Goal: Communication & Community: Answer question/provide support

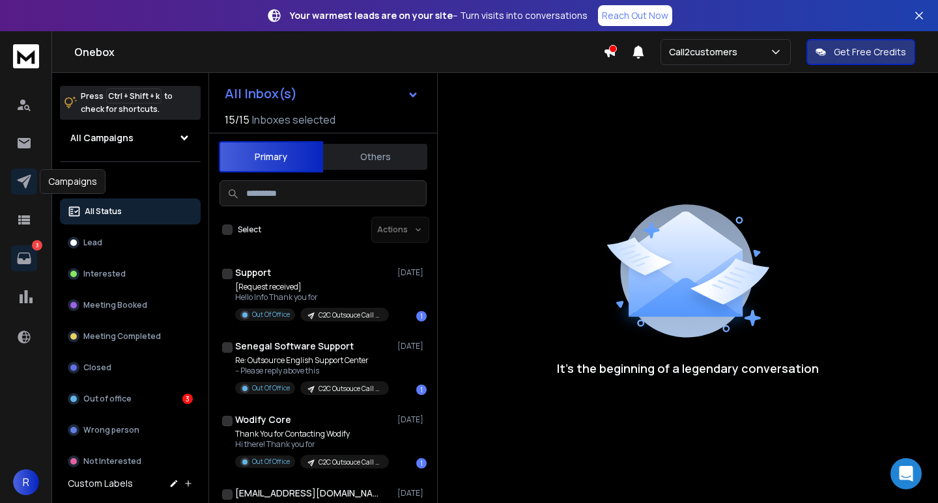
click at [18, 177] on icon at bounding box center [24, 182] width 16 height 16
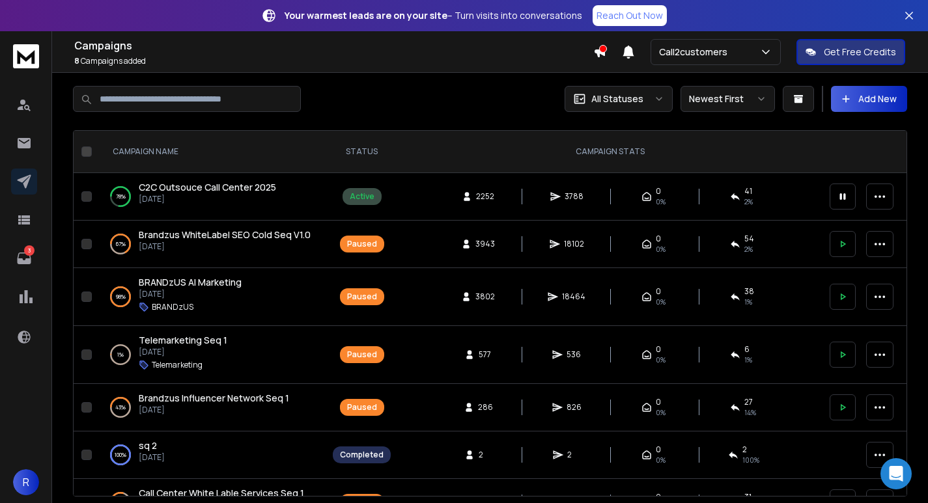
click at [197, 186] on span "C2C Outsouce Call Center 2025" at bounding box center [207, 187] width 137 height 12
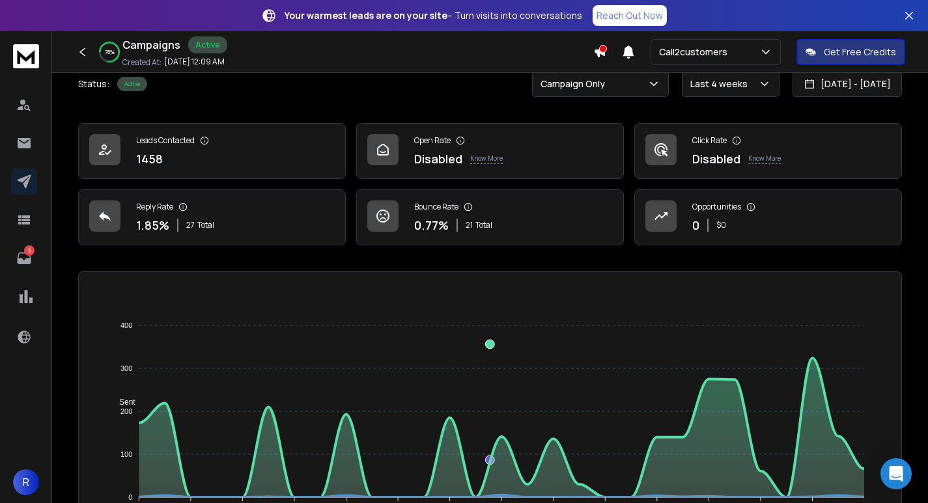
scroll to position [65, 0]
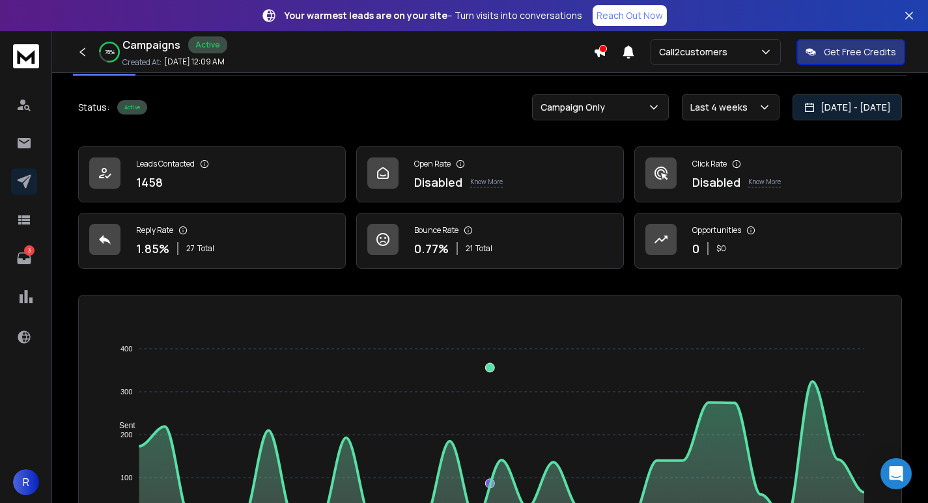
click at [812, 112] on button "[DATE] - [DATE]" at bounding box center [847, 107] width 109 height 26
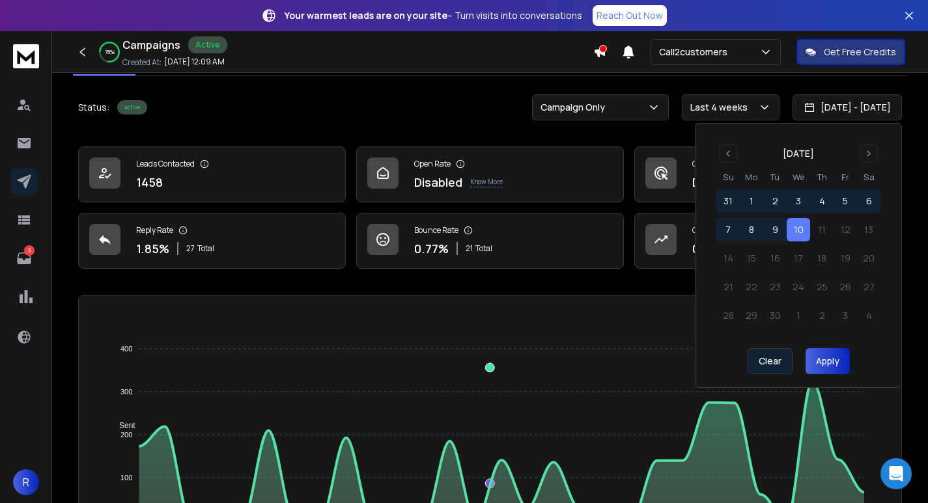
click at [760, 358] on button "Clear" at bounding box center [770, 361] width 45 height 26
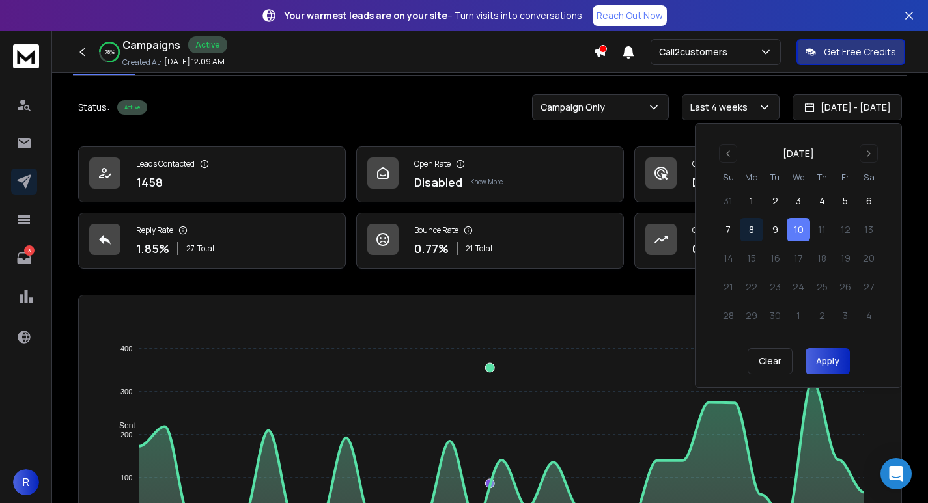
click at [745, 229] on button "8" at bounding box center [751, 229] width 23 height 23
click at [723, 229] on button "7" at bounding box center [727, 229] width 23 height 23
click at [823, 354] on button "Apply" at bounding box center [828, 361] width 44 height 26
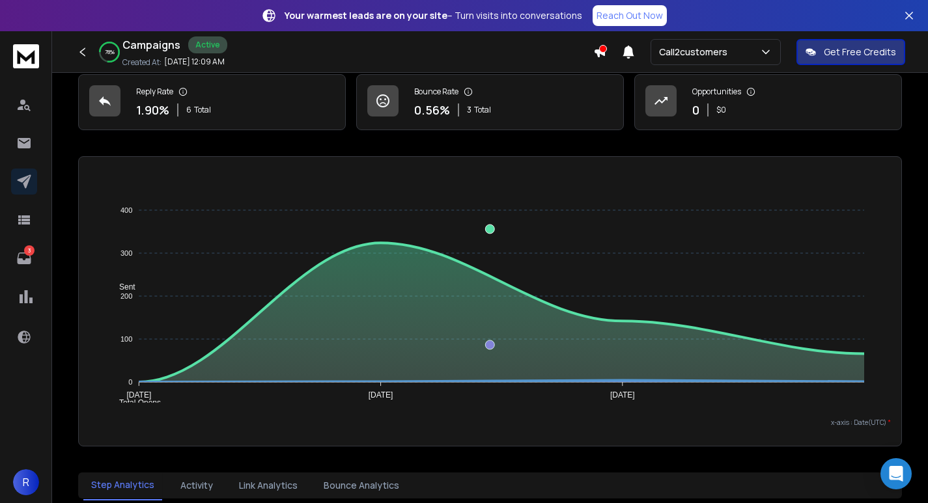
scroll to position [261, 0]
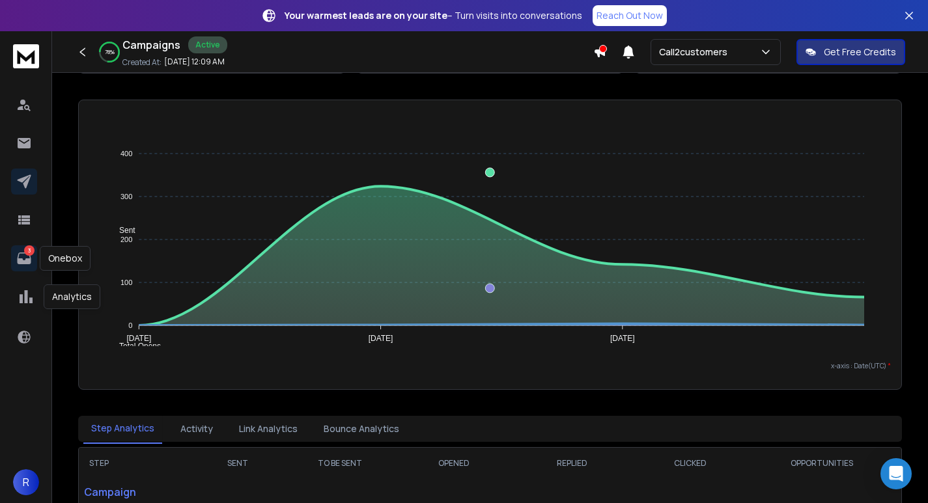
click at [19, 252] on icon at bounding box center [24, 259] width 16 height 16
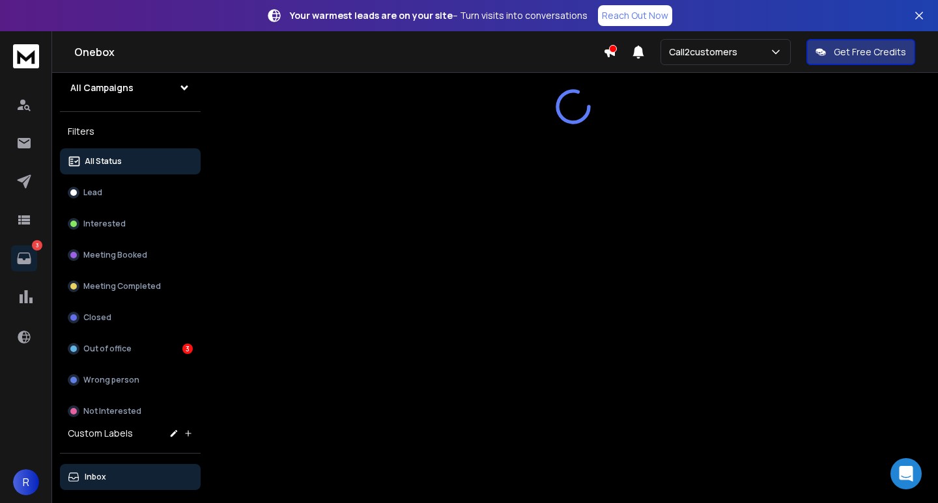
scroll to position [245, 0]
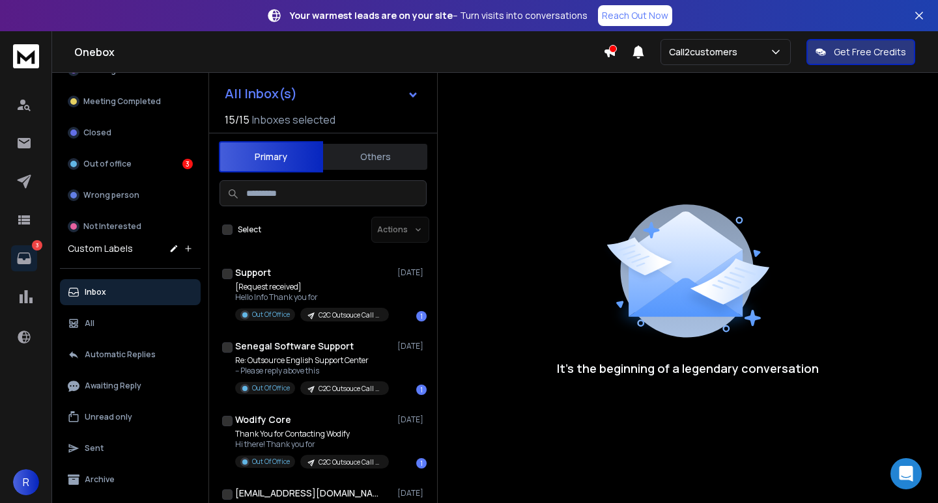
click at [95, 311] on button "All" at bounding box center [130, 324] width 141 height 26
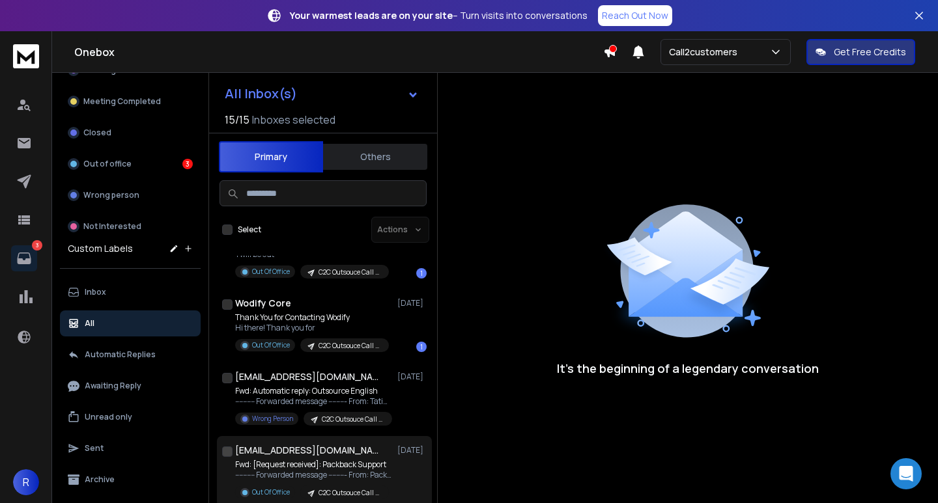
scroll to position [391, 0]
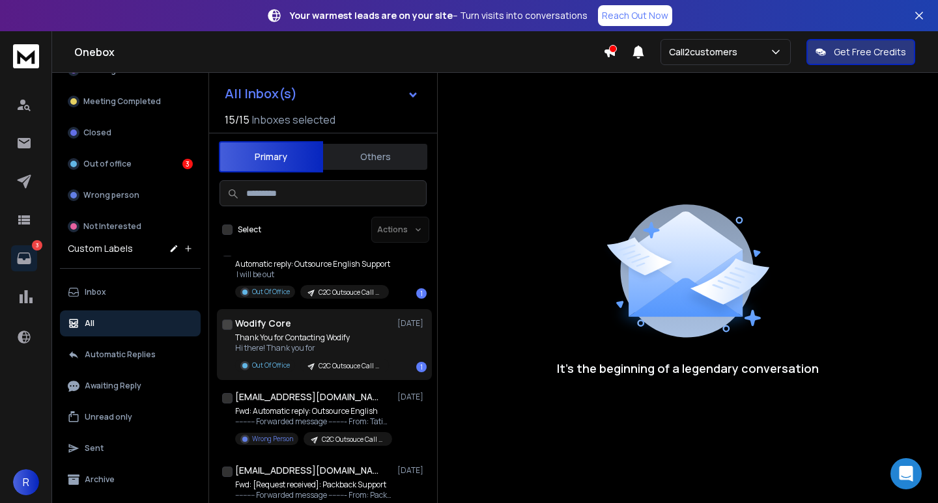
click at [287, 326] on h1 "Wodify Core" at bounding box center [263, 323] width 56 height 13
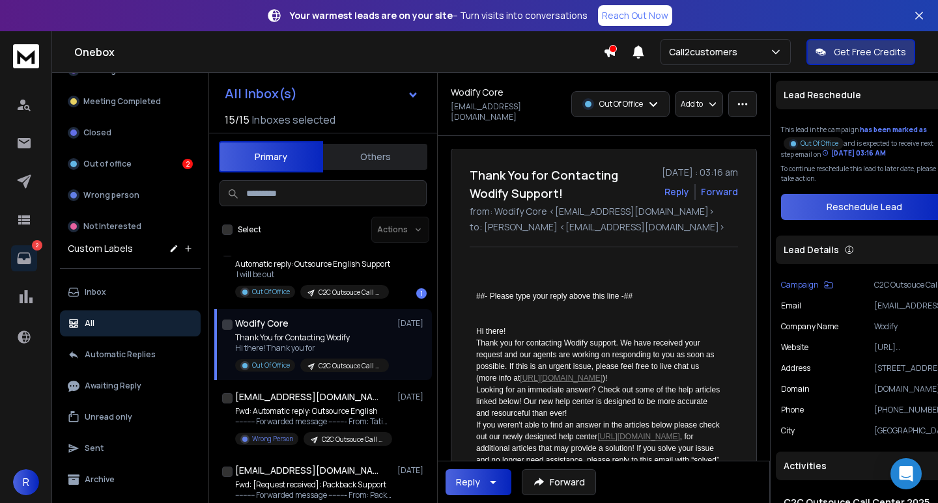
scroll to position [130, 0]
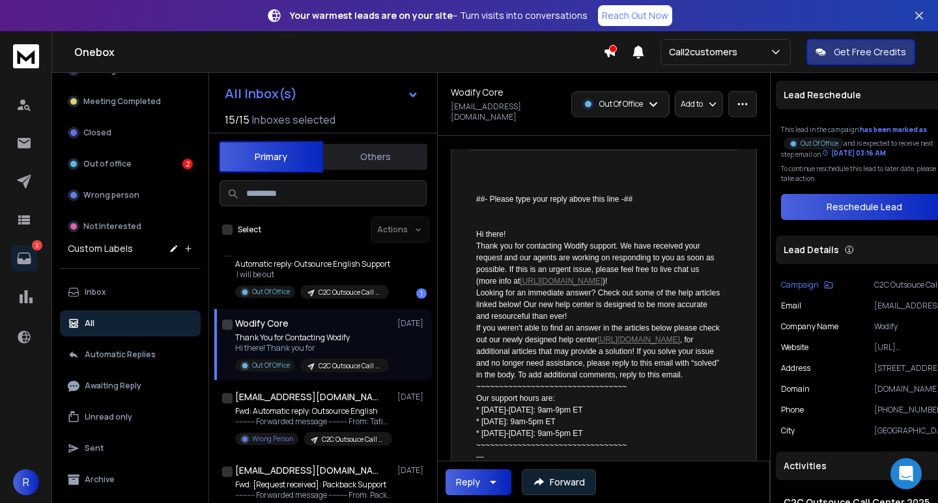
click at [552, 483] on button "Forward" at bounding box center [559, 483] width 74 height 26
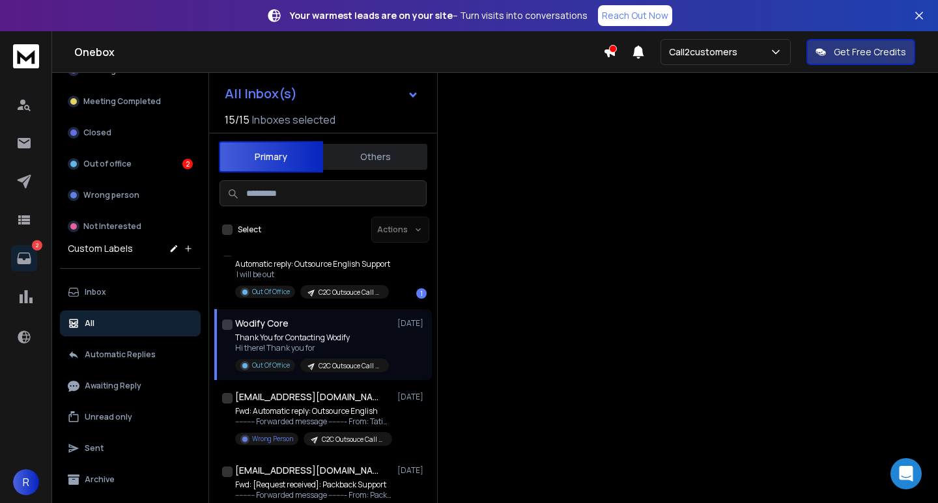
scroll to position [0, 0]
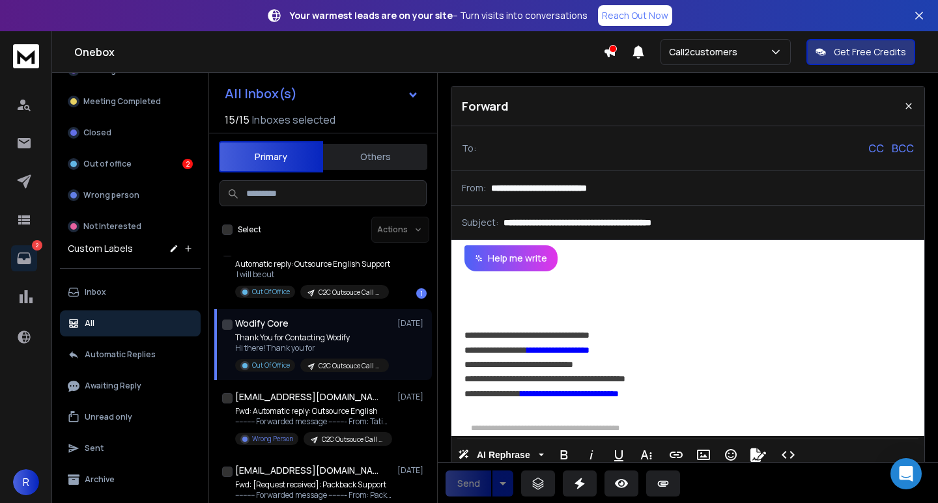
click at [505, 147] on input at bounding box center [526, 148] width 91 height 23
type input "**********"
click at [469, 485] on button "Send" at bounding box center [468, 484] width 46 height 26
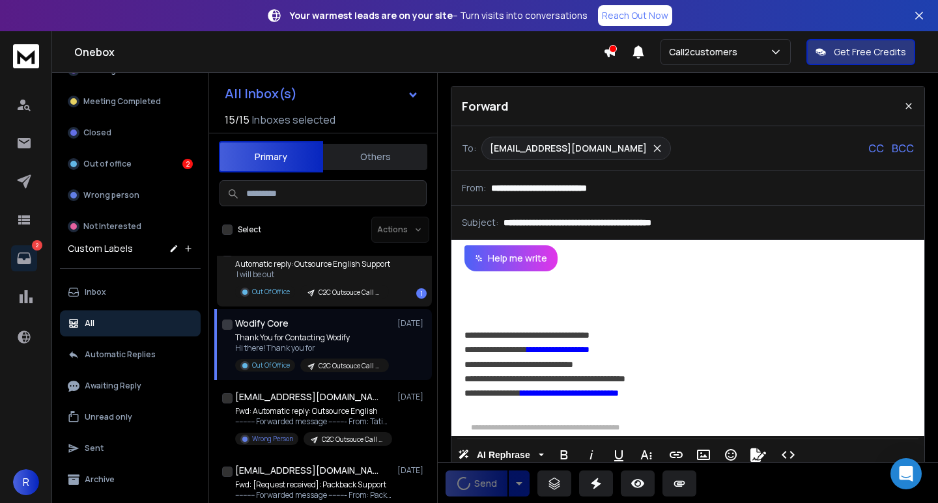
scroll to position [326, 0]
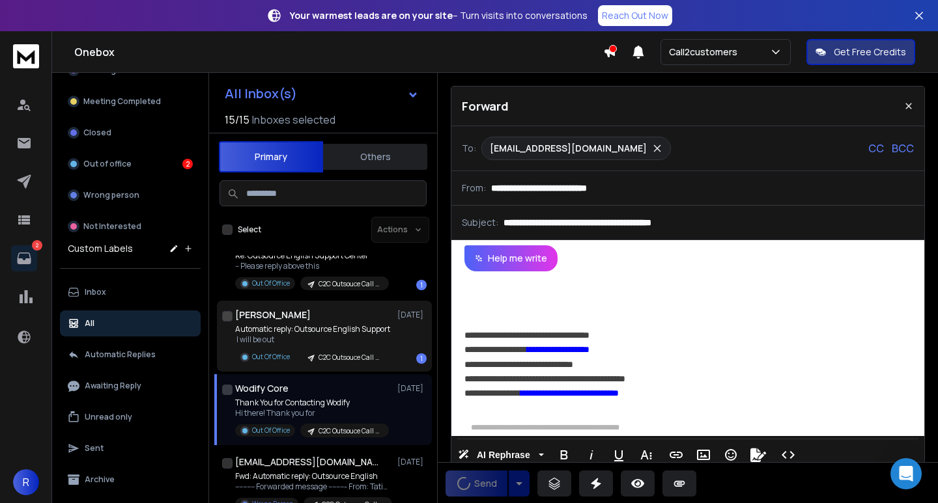
click at [307, 315] on h1 "[PERSON_NAME]" at bounding box center [273, 315] width 76 height 13
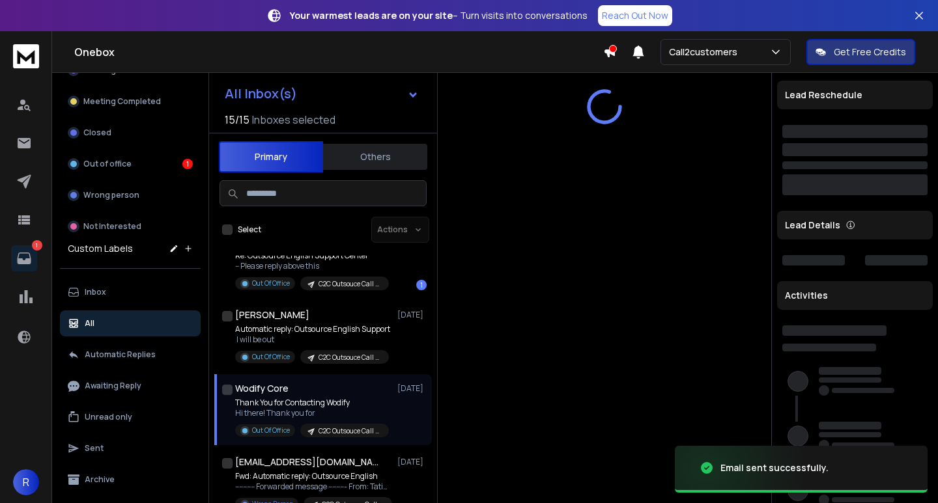
click at [542, 479] on div at bounding box center [604, 324] width 333 height 503
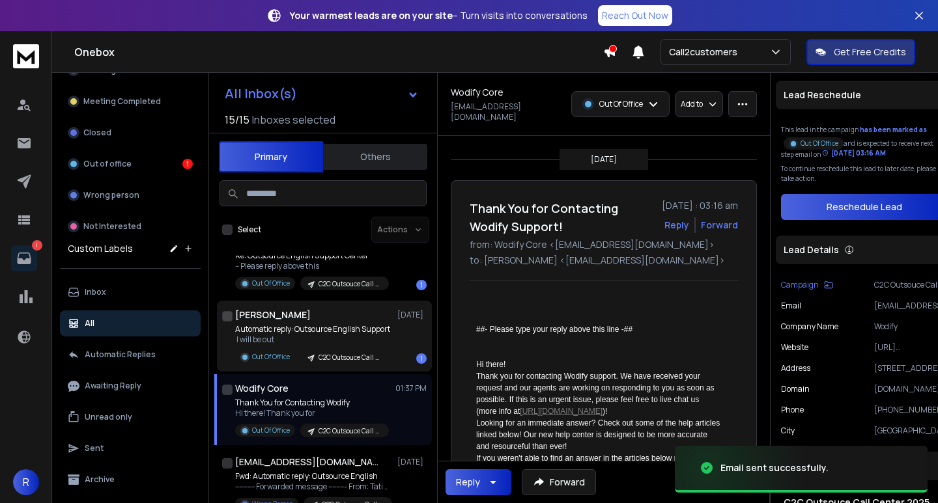
click at [315, 326] on p "Automatic reply: Outsource English Support" at bounding box center [312, 329] width 155 height 10
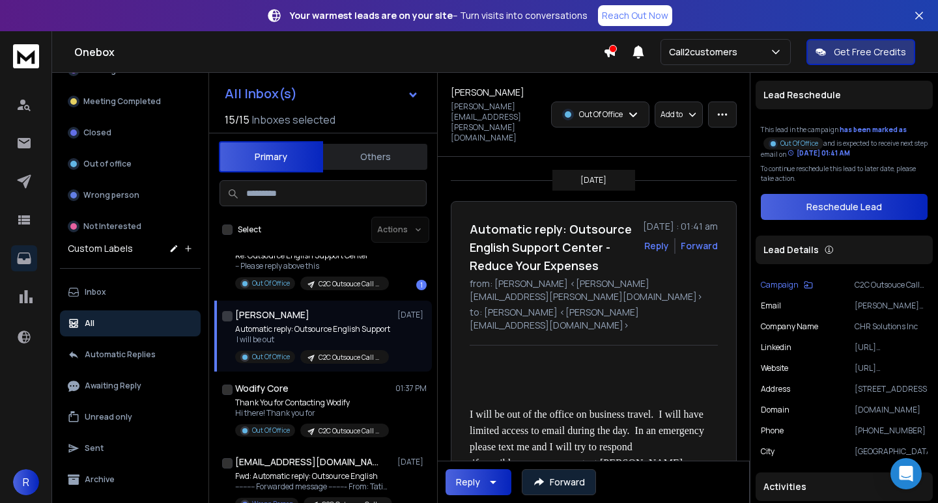
click at [560, 483] on button "Forward" at bounding box center [559, 483] width 74 height 26
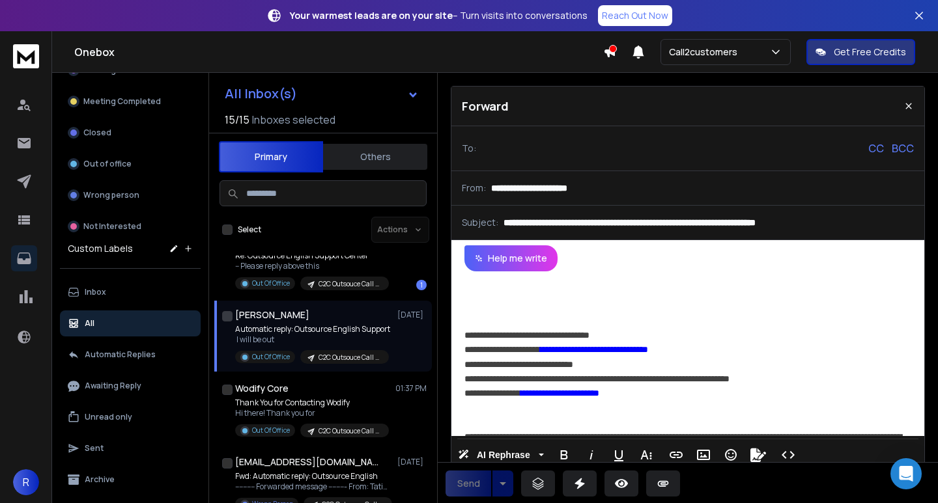
click at [526, 145] on input at bounding box center [526, 148] width 91 height 23
type input "**********"
click at [478, 482] on button "Send" at bounding box center [468, 484] width 46 height 26
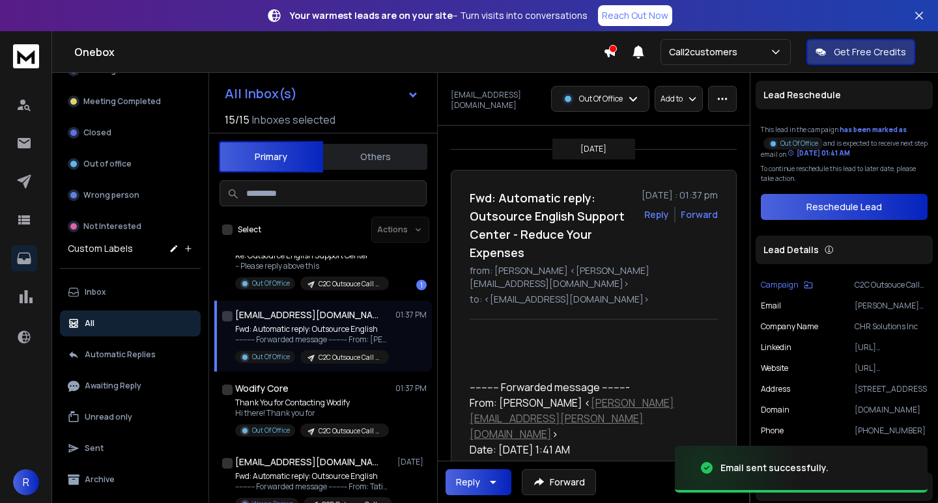
scroll to position [261, 0]
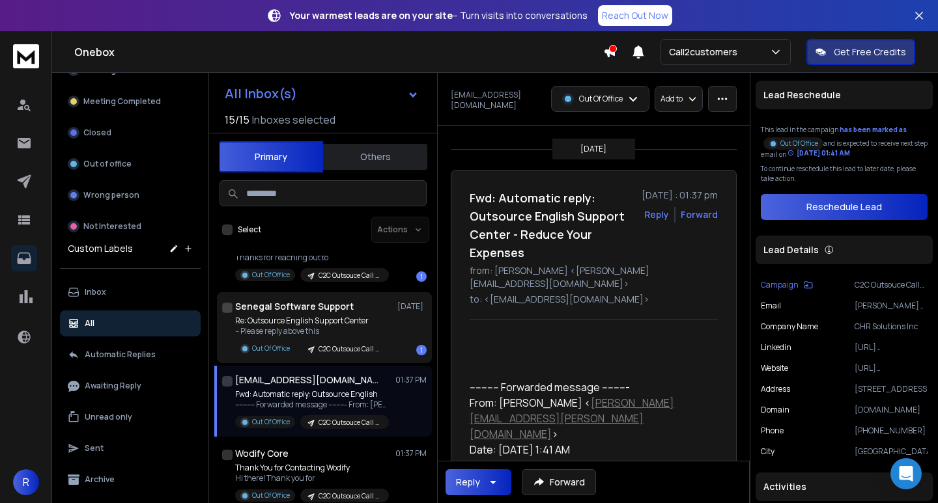
click at [333, 318] on p "Re: Outsource English Support Center" at bounding box center [312, 321] width 154 height 10
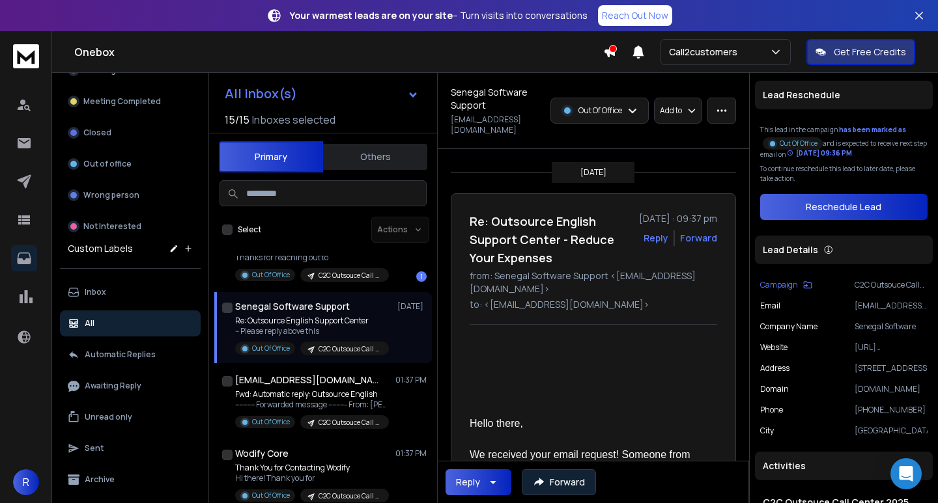
click at [537, 481] on icon at bounding box center [539, 483] width 12 height 12
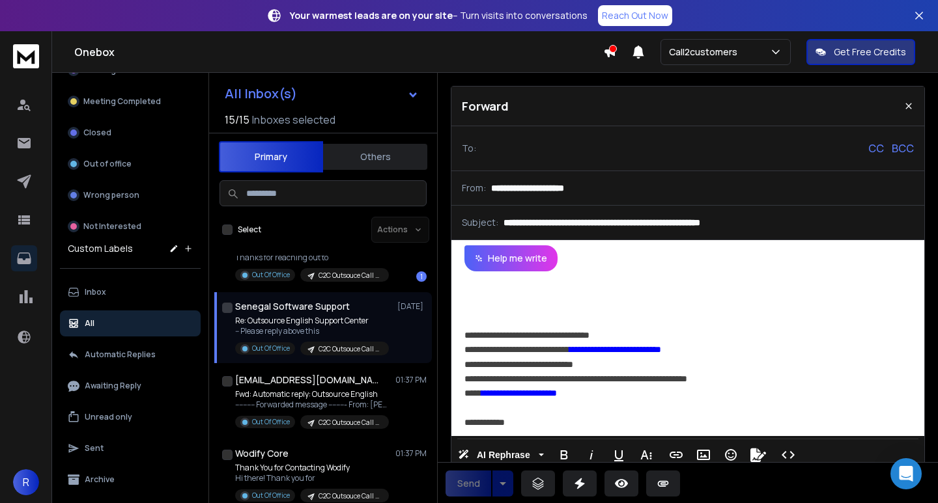
click at [512, 150] on input at bounding box center [526, 148] width 91 height 23
type input "**********"
click at [459, 487] on button "Send" at bounding box center [468, 484] width 46 height 26
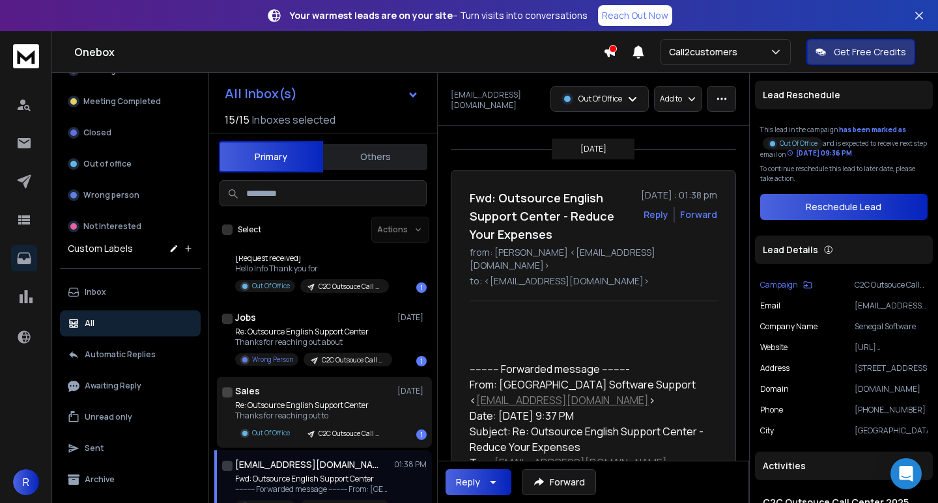
scroll to position [130, 0]
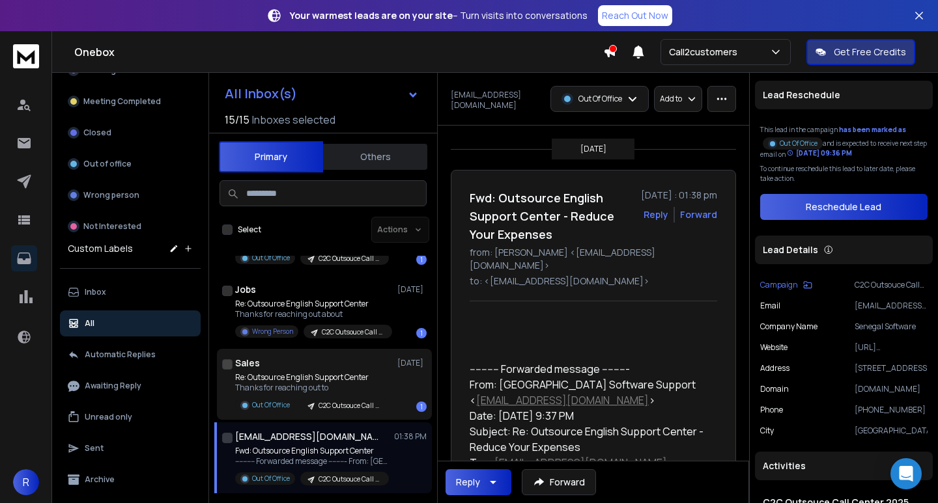
click at [296, 373] on p "Re: Outsource English Support Center" at bounding box center [312, 378] width 154 height 10
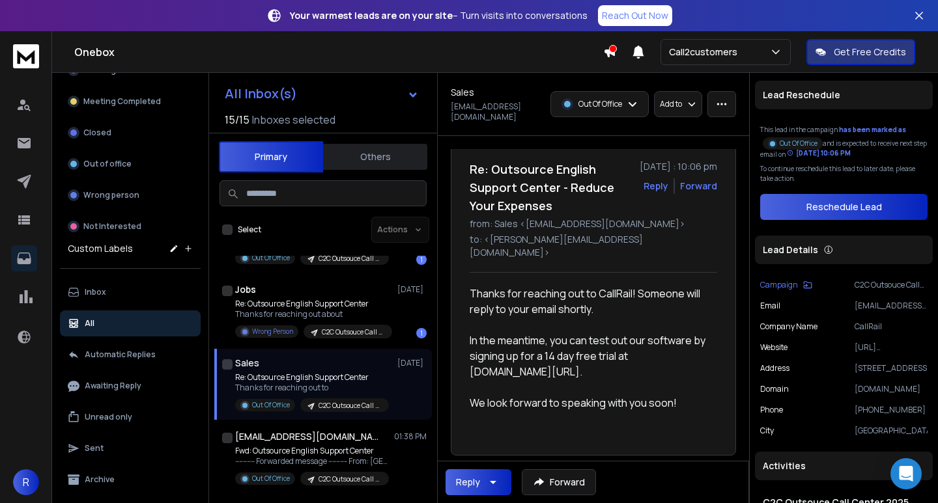
scroll to position [65, 0]
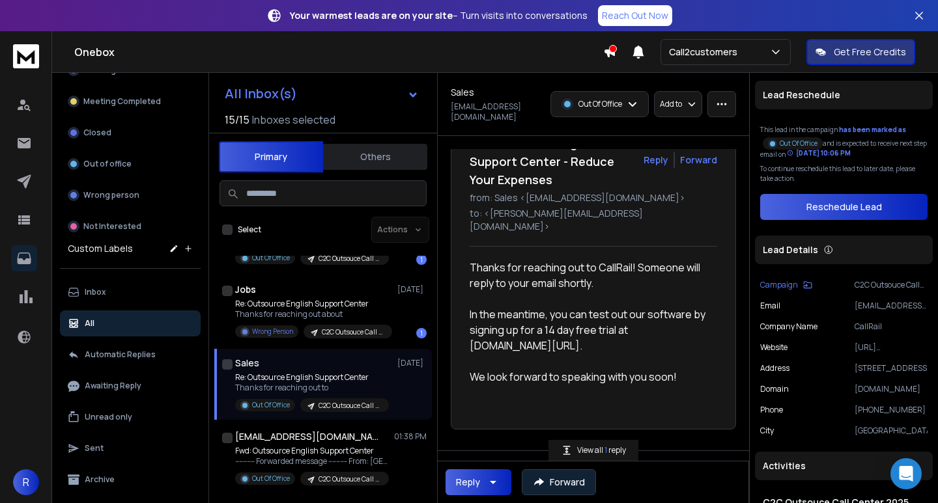
click at [559, 479] on button "Forward" at bounding box center [559, 483] width 74 height 26
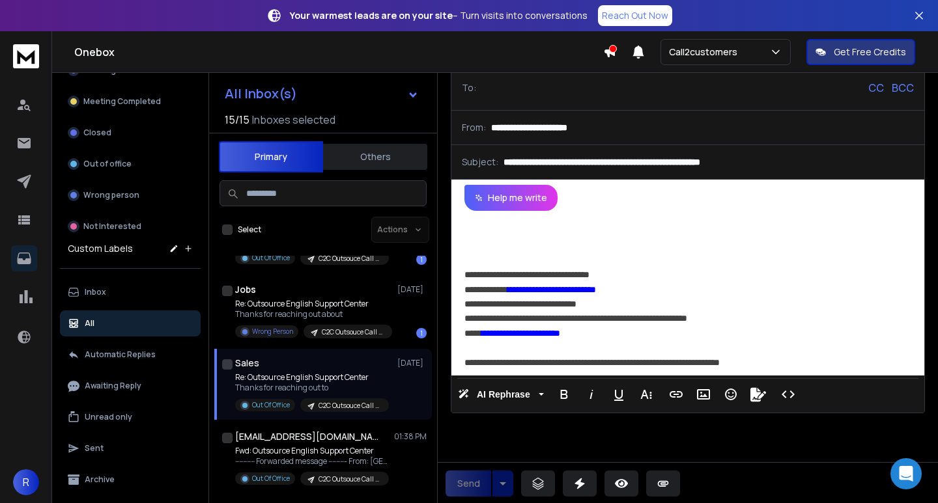
scroll to position [0, 0]
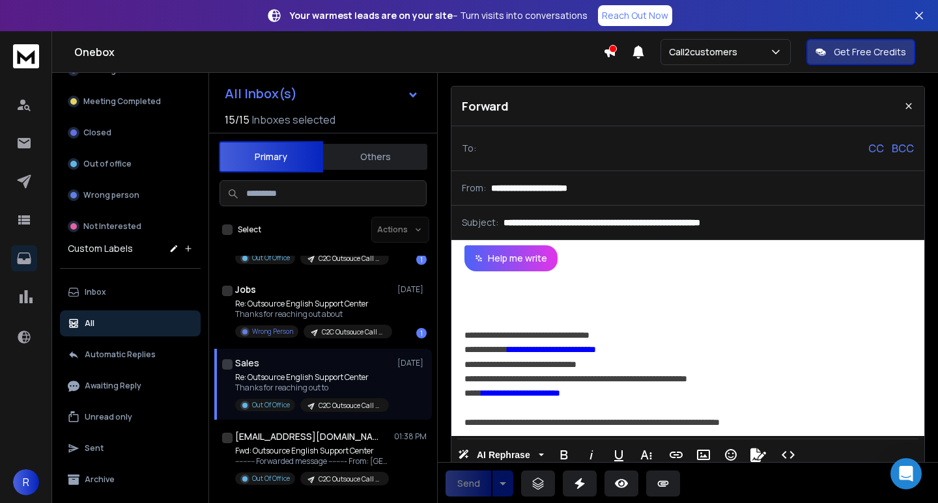
click at [508, 148] on input at bounding box center [526, 148] width 91 height 23
type input "**********"
click at [476, 483] on button "Send" at bounding box center [468, 484] width 46 height 26
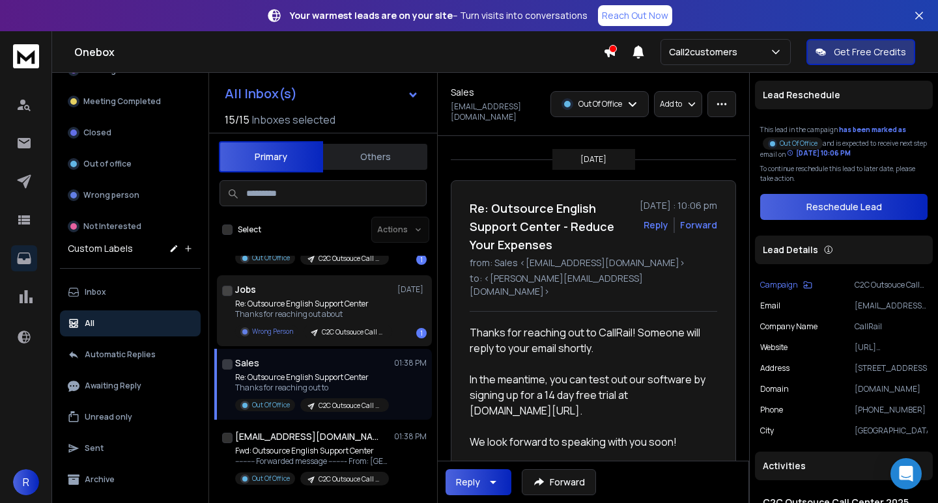
click at [309, 304] on p "Re: Outsource English Support Center" at bounding box center [313, 304] width 156 height 10
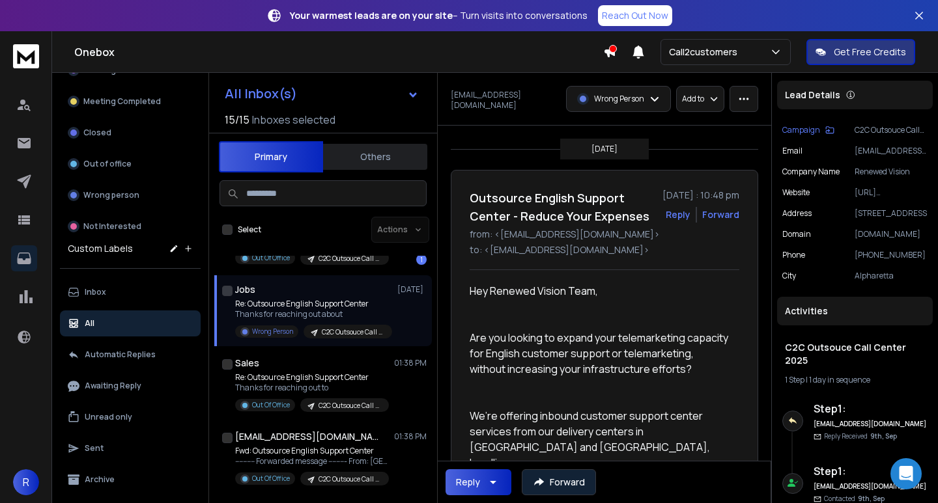
click at [568, 477] on button "Forward" at bounding box center [559, 483] width 74 height 26
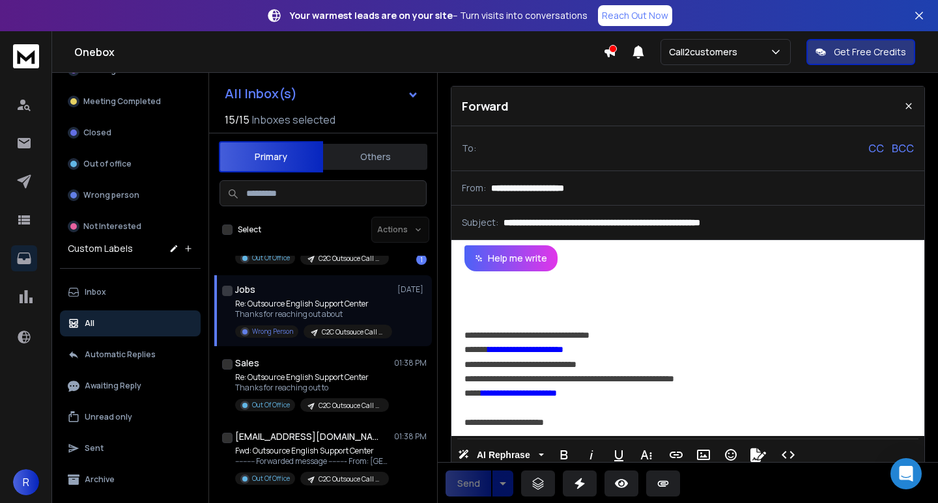
click at [539, 150] on input at bounding box center [526, 148] width 91 height 23
type input "**********"
click at [472, 479] on button "Send" at bounding box center [468, 484] width 46 height 26
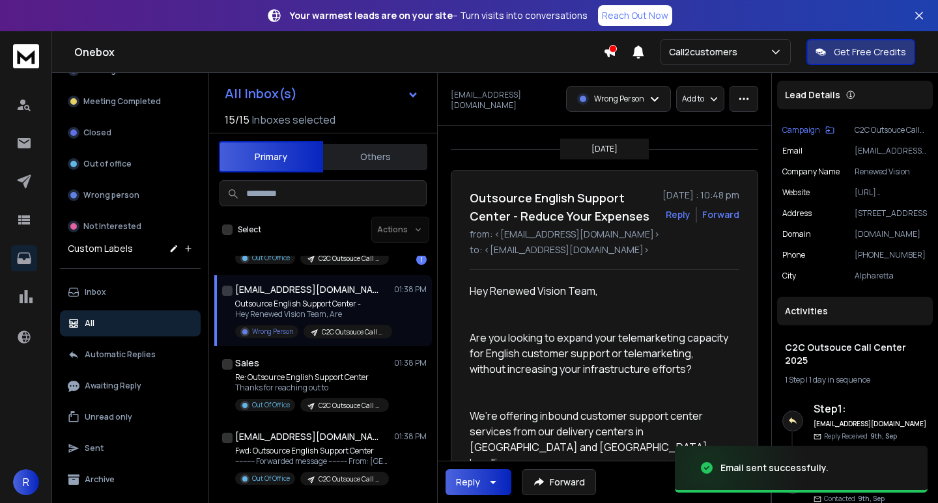
scroll to position [65, 0]
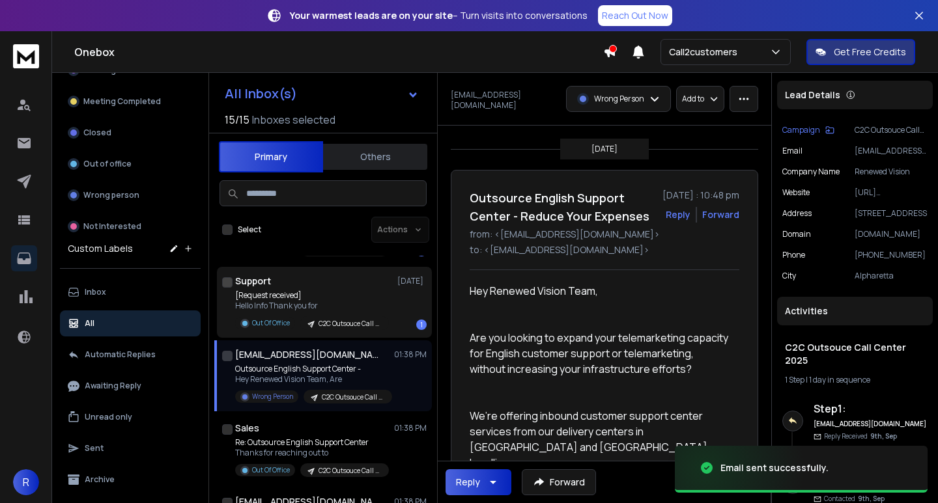
click at [302, 285] on div "Support [DATE]" at bounding box center [330, 281] width 191 height 13
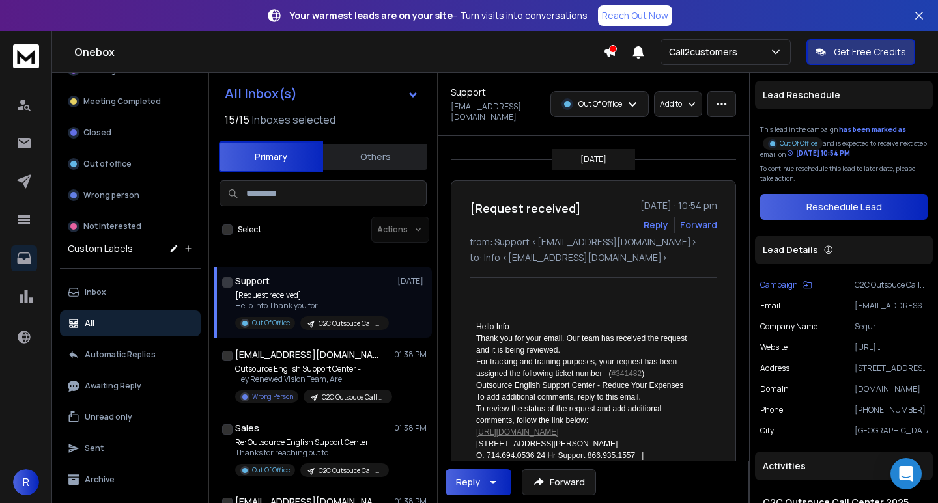
click at [465, 480] on div "Reply" at bounding box center [468, 482] width 24 height 13
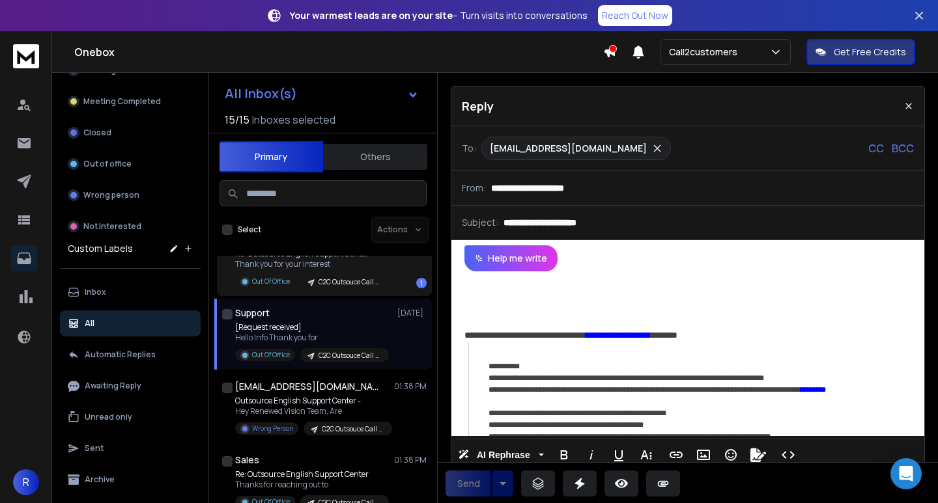
scroll to position [0, 0]
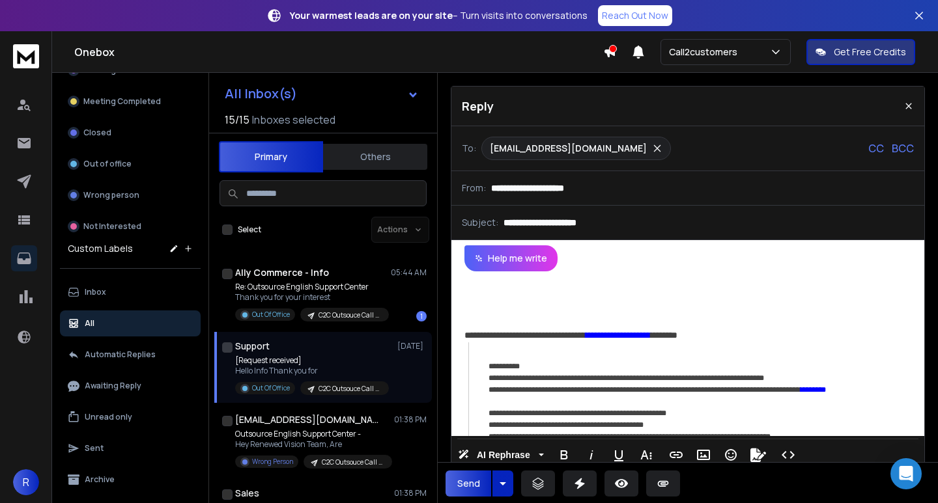
click at [652, 146] on icon at bounding box center [657, 148] width 10 height 10
click at [554, 155] on input at bounding box center [526, 148] width 91 height 23
type input "**********"
click at [477, 478] on button "Send" at bounding box center [468, 484] width 46 height 26
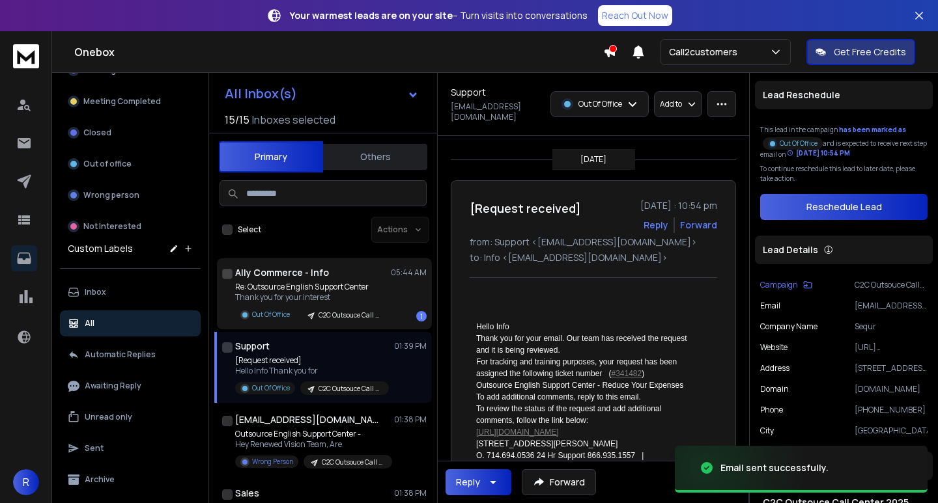
click at [324, 272] on h1 "Ally Commerce - Info" at bounding box center [282, 272] width 94 height 13
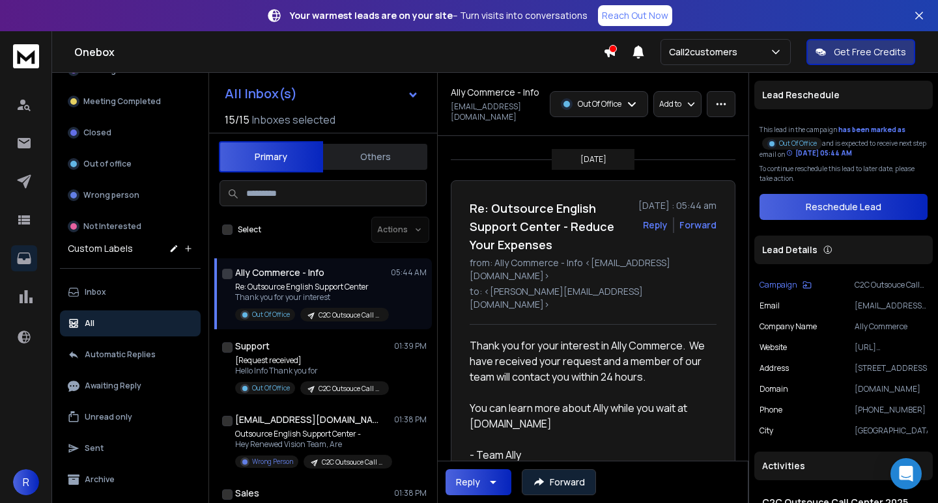
click at [534, 487] on icon at bounding box center [539, 483] width 12 height 12
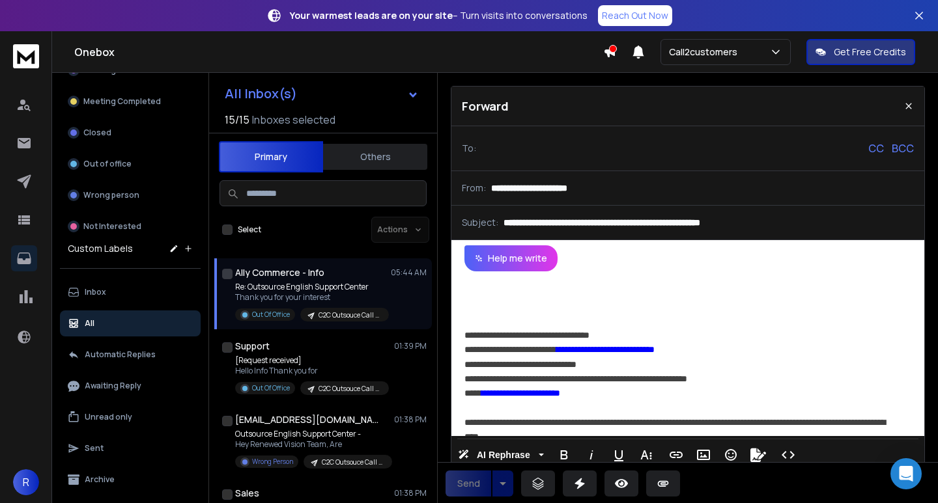
click at [500, 141] on input at bounding box center [526, 148] width 91 height 23
type input "**********"
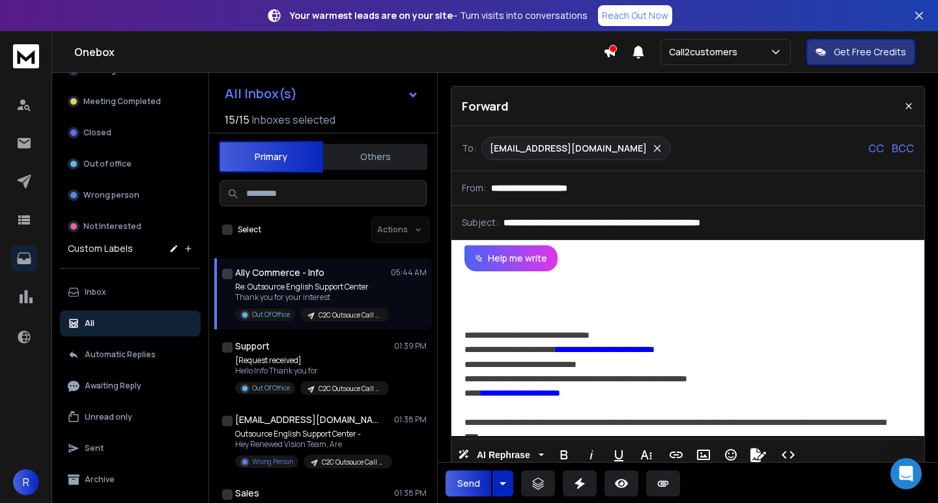
click at [454, 484] on button "Send" at bounding box center [468, 484] width 46 height 26
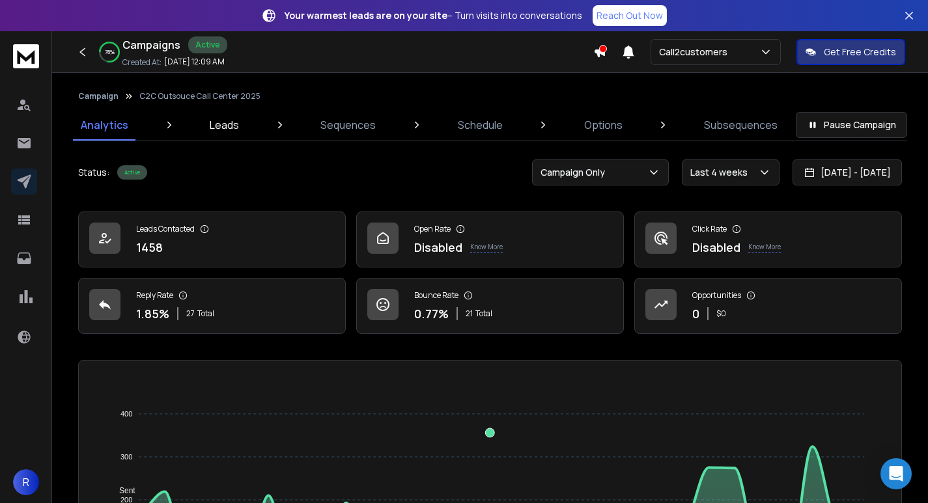
click at [204, 121] on link "Leads" at bounding box center [224, 124] width 45 height 31
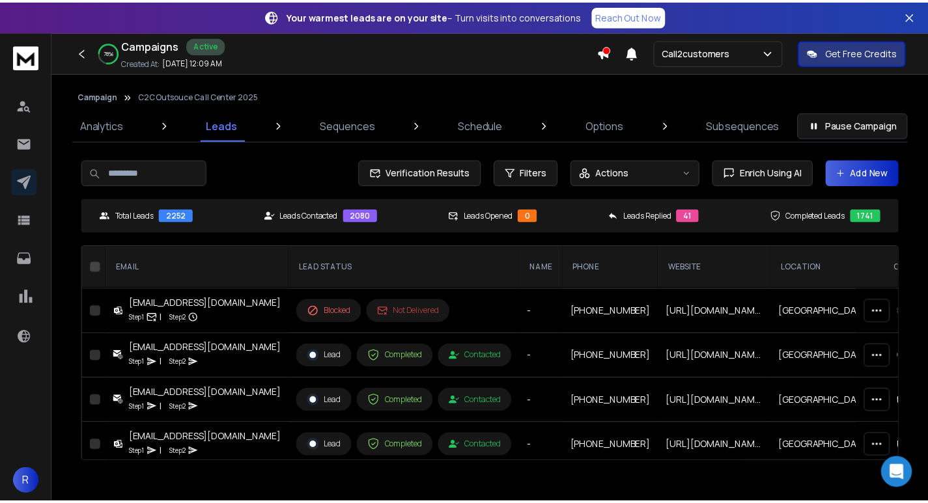
scroll to position [1368, 0]
